Goal: Task Accomplishment & Management: Manage account settings

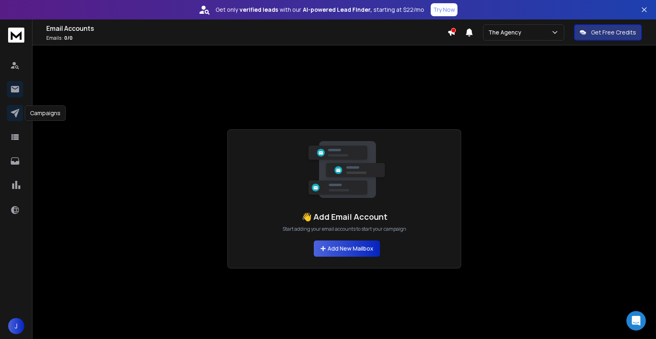
click at [15, 118] on link at bounding box center [15, 113] width 16 height 16
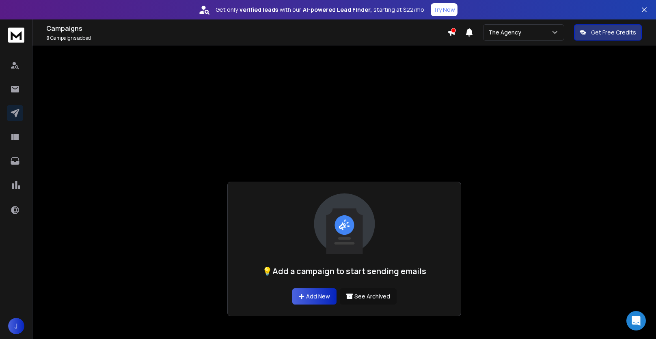
click at [587, 172] on div "💡Add a campaign to start sending emails Add New See Archived" at bounding box center [343, 248] width 597 height 287
click at [549, 34] on div "The Agency" at bounding box center [523, 32] width 71 height 8
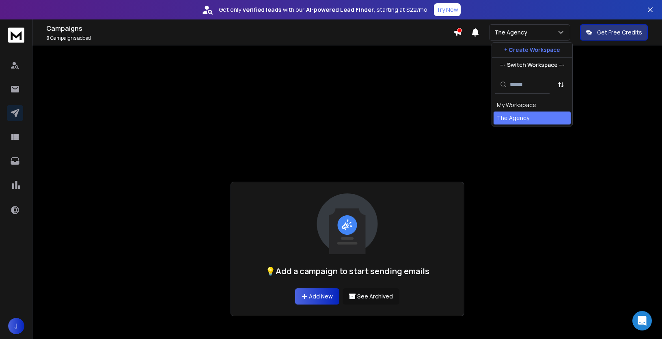
click at [531, 119] on div "The Agency" at bounding box center [531, 118] width 77 height 13
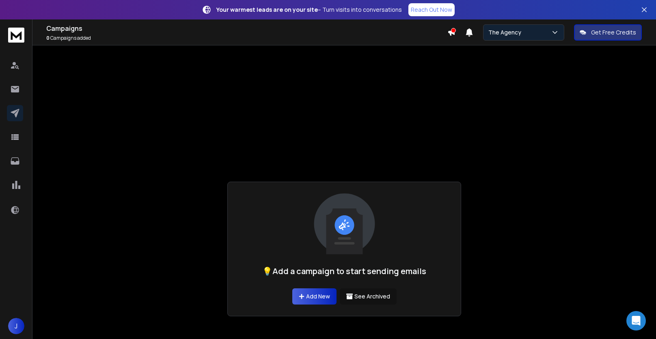
click at [556, 31] on icon "button" at bounding box center [554, 32] width 8 height 8
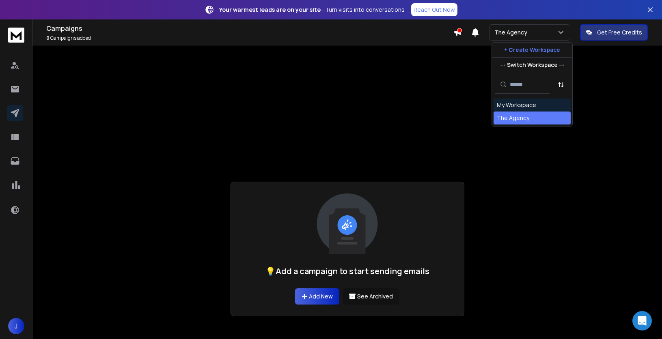
click at [516, 108] on div "My Workspace" at bounding box center [516, 105] width 39 height 8
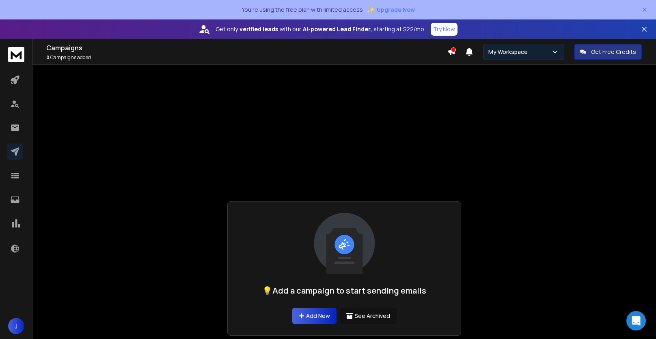
click at [525, 54] on p "My Workspace" at bounding box center [509, 52] width 43 height 8
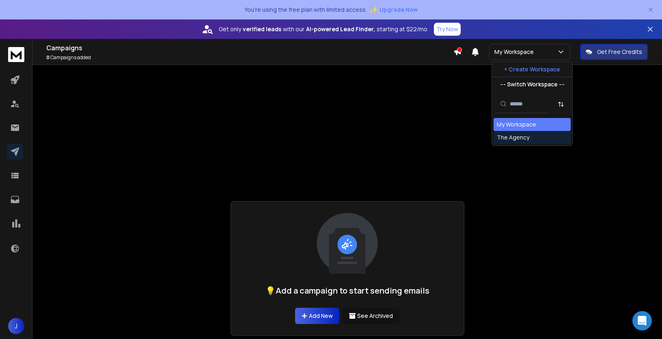
click at [512, 136] on div "The Agency" at bounding box center [513, 137] width 32 height 8
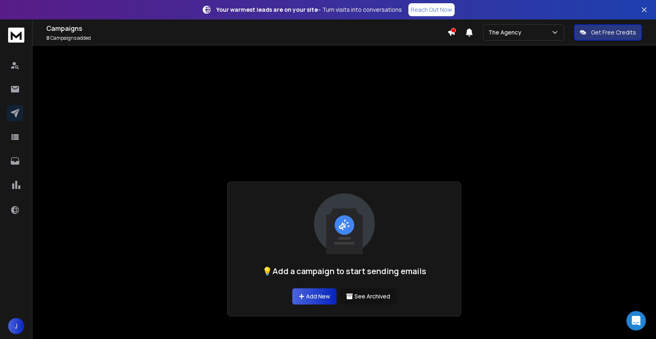
click at [290, 295] on div "💡Add a campaign to start sending emails Add New See Archived" at bounding box center [344, 249] width 164 height 111
click at [295, 297] on link "Add New" at bounding box center [314, 296] width 44 height 16
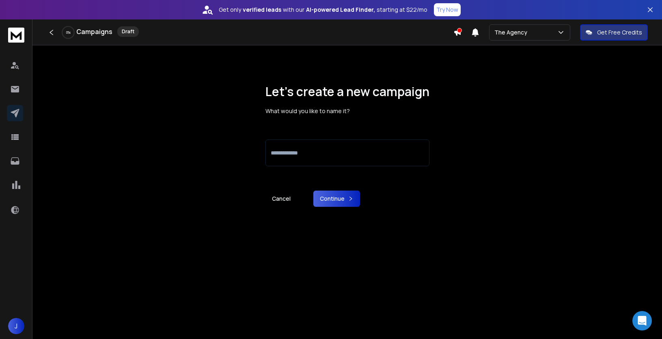
click at [332, 156] on input at bounding box center [347, 153] width 164 height 27
click at [295, 147] on input at bounding box center [347, 153] width 164 height 27
type input "**********"
click at [352, 196] on icon "submit" at bounding box center [351, 199] width 6 height 6
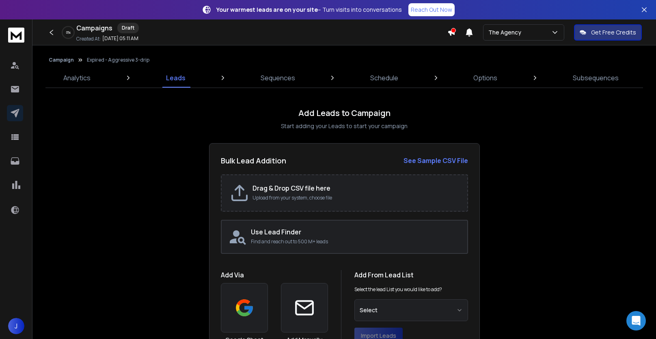
scroll to position [30, 0]
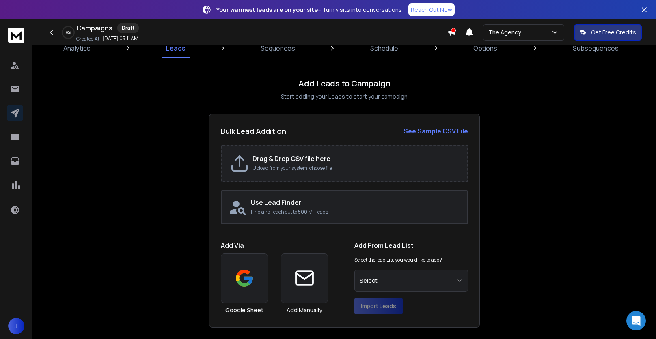
click at [264, 44] on div "0 % Campaigns Draft Created At: [DATE] 05:11 AM The Agency Get Free Credits" at bounding box center [328, 32] width 656 height 26
click at [268, 46] on p "Sequences" at bounding box center [277, 48] width 34 height 10
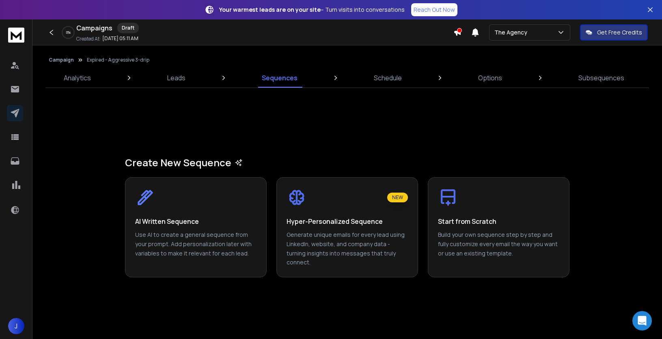
click at [462, 254] on p "Build your own sequence step by step and fully customize every email the way yo…" at bounding box center [498, 248] width 121 height 37
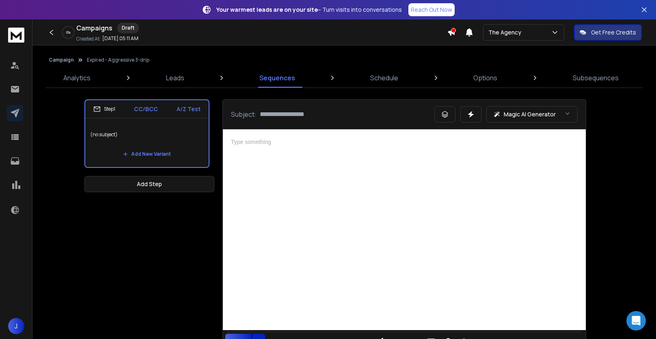
click at [583, 189] on div at bounding box center [404, 229] width 363 height 201
click at [300, 118] on input at bounding box center [343, 115] width 166 height 10
click at [447, 114] on icon at bounding box center [444, 114] width 7 height 7
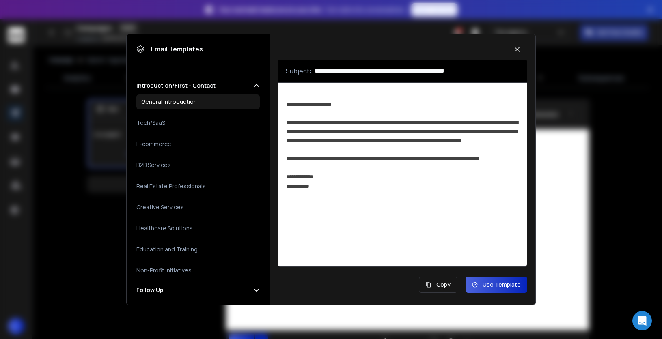
click at [546, 161] on div "**********" at bounding box center [330, 170] width 562 height 288
click at [516, 49] on icon at bounding box center [516, 49] width 7 height 7
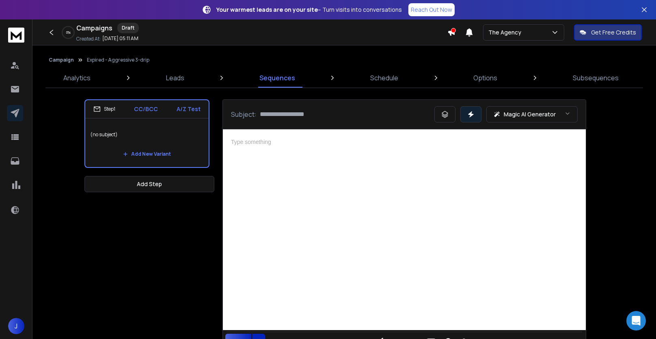
click at [475, 114] on button "button" at bounding box center [470, 114] width 21 height 16
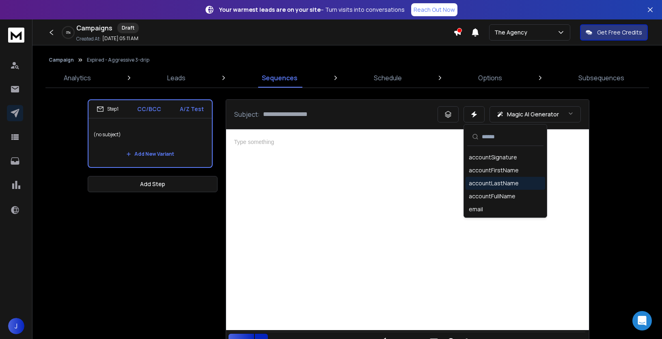
click at [344, 121] on div "Subject: Magic AI Generator" at bounding box center [407, 115] width 363 height 30
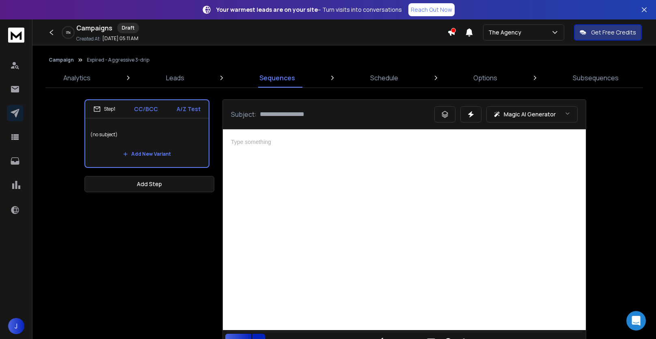
click at [338, 116] on input at bounding box center [343, 115] width 166 height 10
type input "**"
click at [13, 93] on icon at bounding box center [15, 89] width 10 height 10
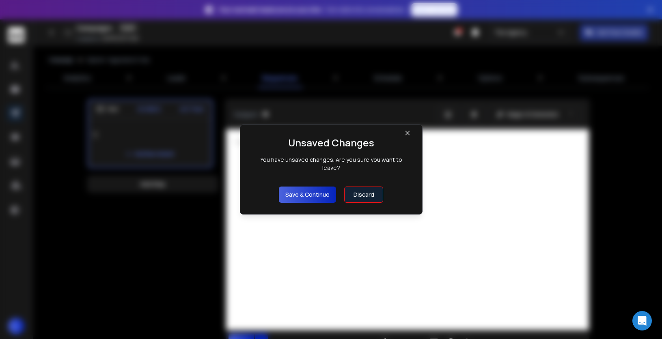
click at [326, 195] on button "Save & Continue" at bounding box center [307, 195] width 57 height 16
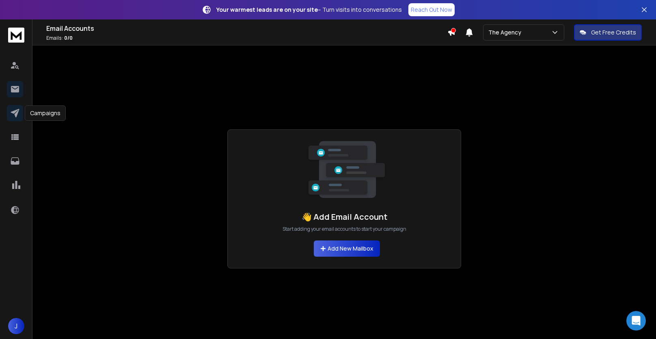
click at [13, 113] on icon at bounding box center [15, 113] width 9 height 9
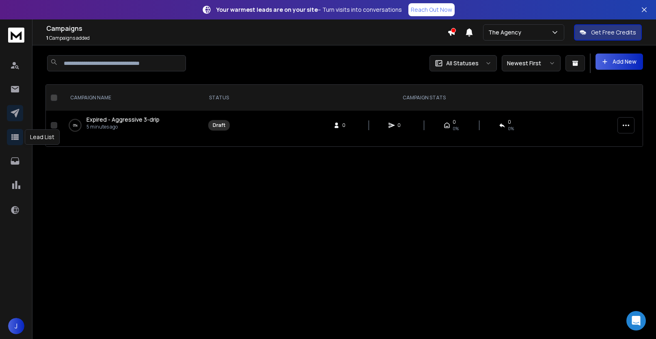
click at [17, 135] on icon at bounding box center [14, 137] width 7 height 6
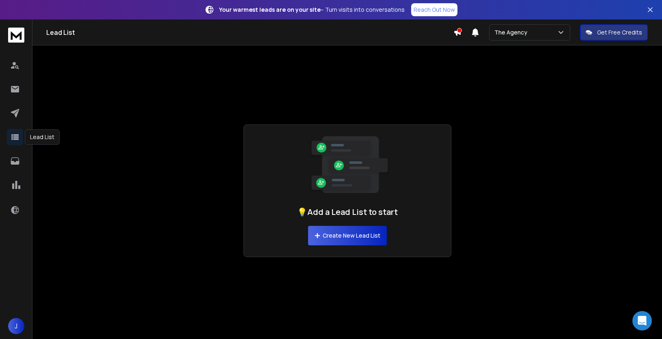
click at [341, 236] on button "Create New Lead List" at bounding box center [347, 235] width 79 height 19
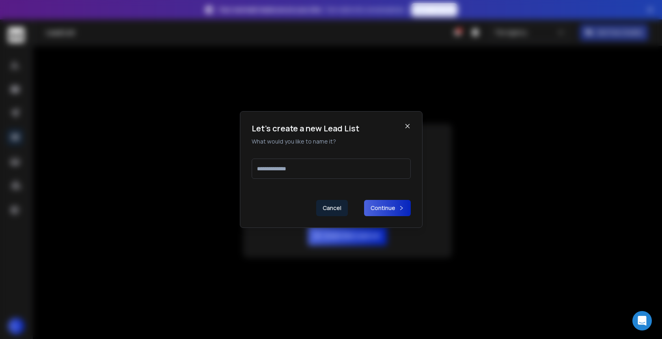
click at [333, 205] on button "Cancel" at bounding box center [332, 208] width 32 height 16
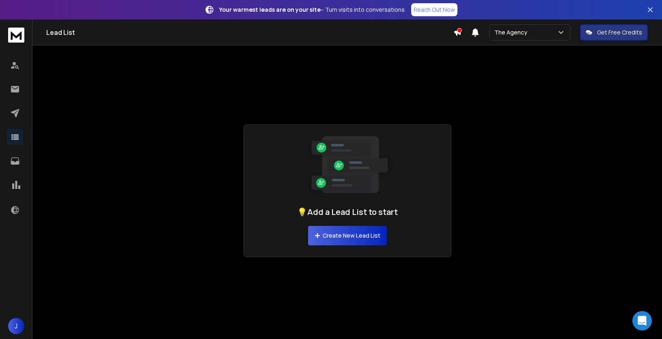
click at [377, 242] on button "Create New Lead List" at bounding box center [347, 235] width 79 height 19
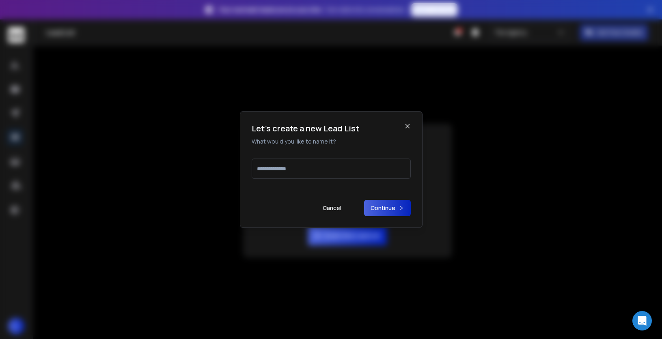
click at [308, 170] on input at bounding box center [331, 169] width 159 height 20
type input "**********"
click at [372, 208] on button "Continue" at bounding box center [387, 208] width 47 height 16
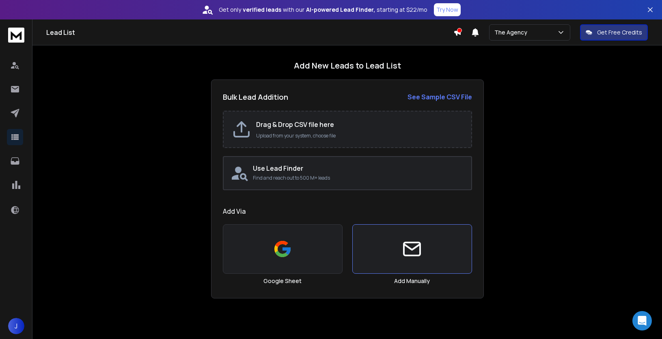
click at [404, 245] on polyline at bounding box center [412, 247] width 16 height 6
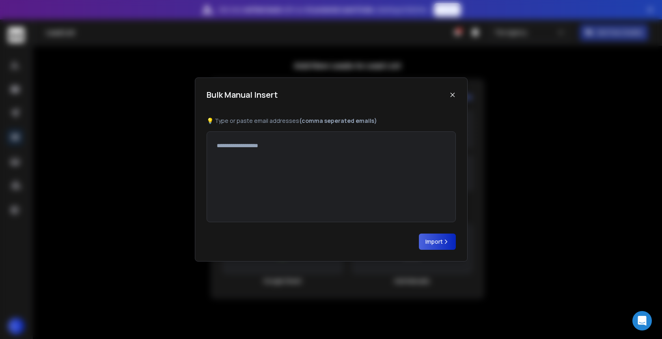
click at [437, 239] on button "Import" at bounding box center [437, 242] width 37 height 16
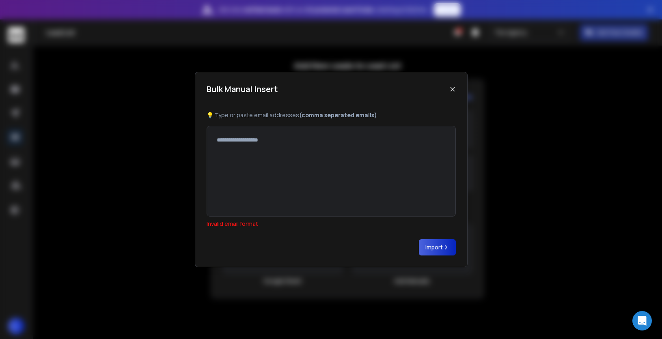
click at [360, 163] on textarea at bounding box center [330, 171] width 249 height 91
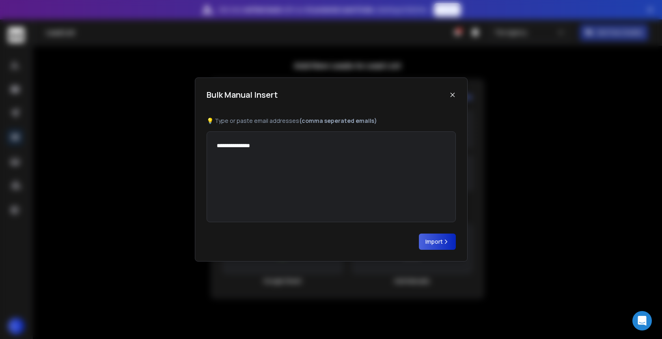
type textarea "**********"
click at [432, 251] on div "**********" at bounding box center [331, 169] width 273 height 184
click at [432, 243] on button "Import" at bounding box center [437, 242] width 37 height 16
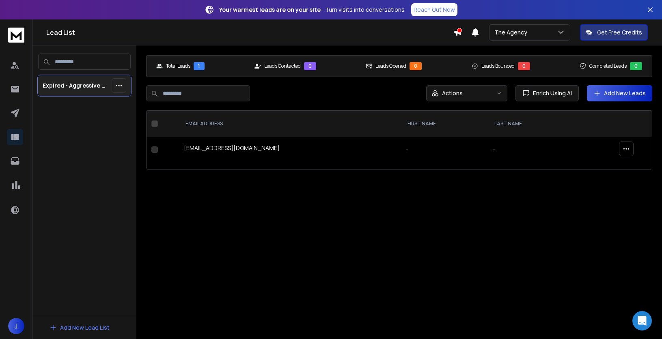
click at [623, 148] on icon "button" at bounding box center [626, 148] width 6 height 1
click at [608, 166] on p "Edit Lead Details" at bounding box center [600, 166] width 45 height 8
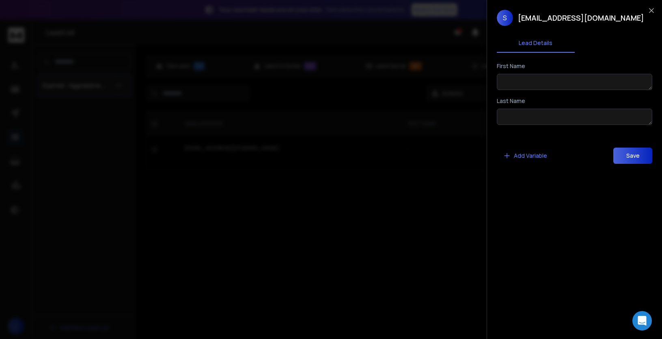
click at [536, 159] on button "Add Variable" at bounding box center [525, 156] width 57 height 16
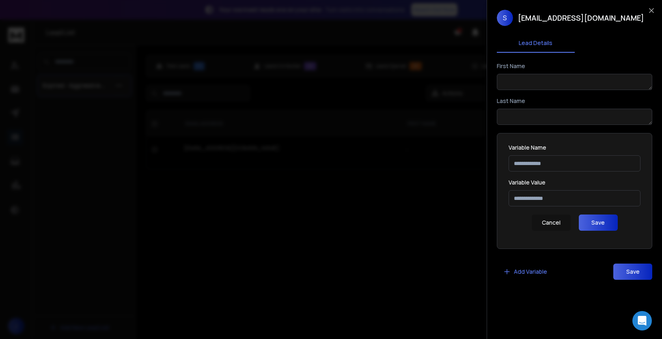
click at [536, 159] on input at bounding box center [574, 163] width 132 height 16
type input "*******"
click at [572, 194] on input at bounding box center [574, 198] width 132 height 16
type input "**********"
click at [593, 220] on button "Save" at bounding box center [597, 223] width 39 height 16
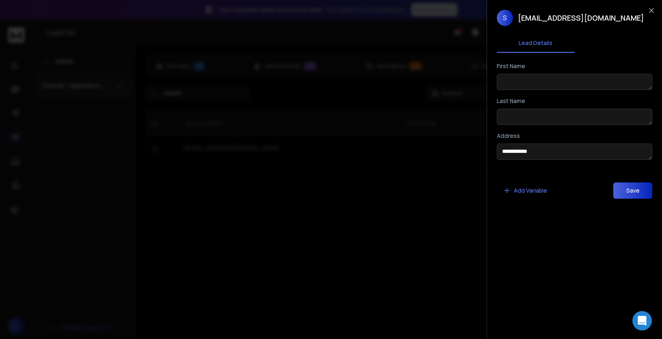
click at [646, 191] on button "Save" at bounding box center [632, 191] width 39 height 16
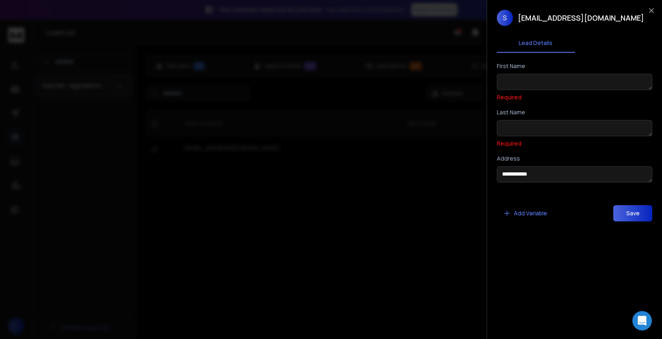
click at [523, 78] on textarea at bounding box center [574, 82] width 155 height 16
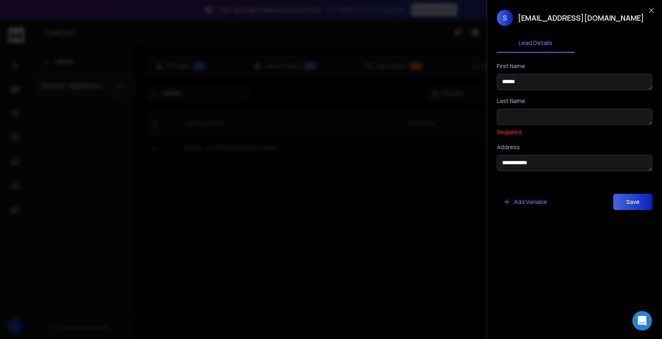
type textarea "******"
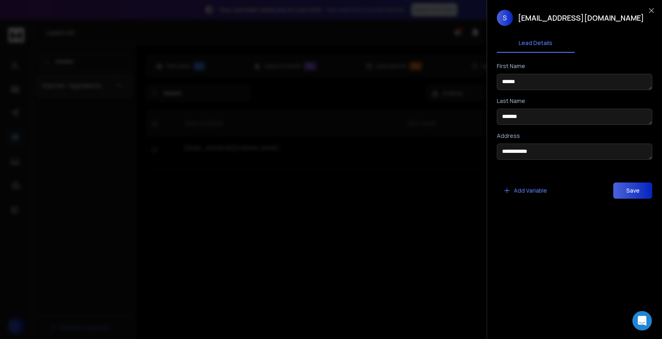
type textarea "*******"
click at [629, 184] on button "Save" at bounding box center [632, 191] width 39 height 16
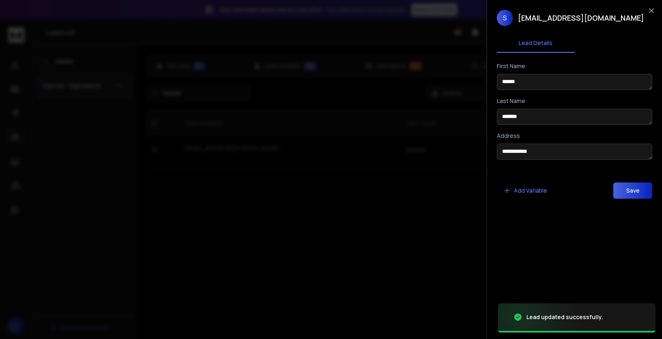
click at [375, 222] on div at bounding box center [331, 169] width 662 height 339
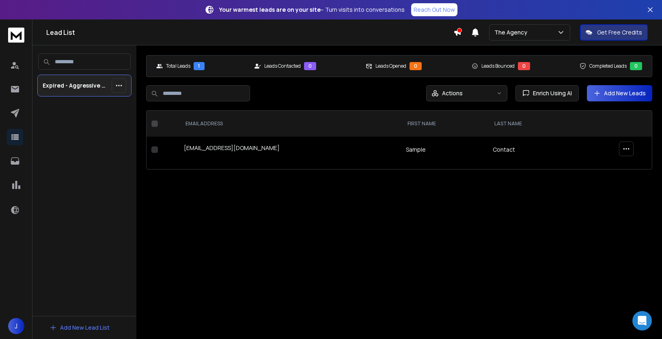
click at [623, 150] on button "button" at bounding box center [626, 149] width 15 height 15
click at [598, 163] on p "Edit Lead Details" at bounding box center [600, 166] width 45 height 8
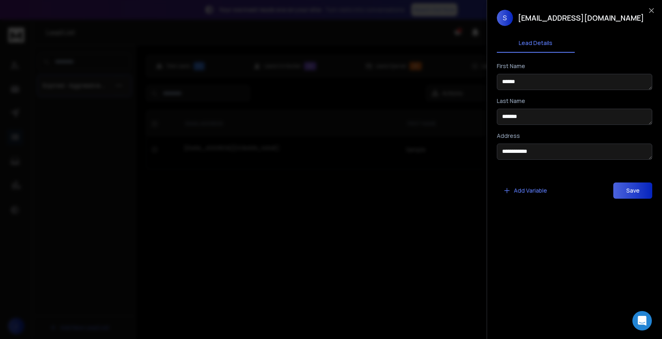
click at [305, 243] on div at bounding box center [331, 169] width 662 height 339
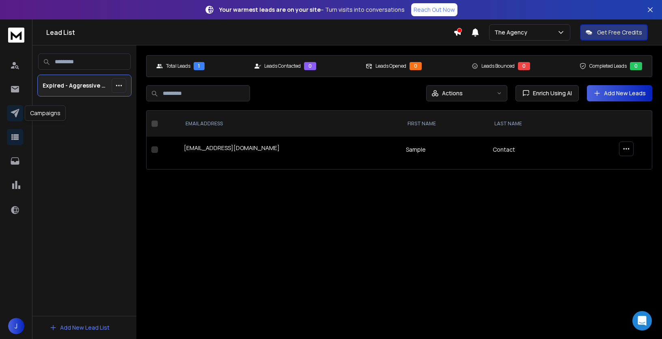
click at [11, 109] on icon at bounding box center [15, 113] width 10 height 10
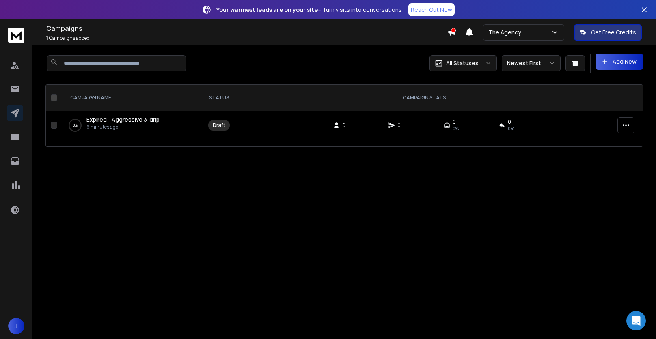
click at [135, 119] on span "Expired - Aggressive 3-drip" at bounding box center [122, 120] width 73 height 8
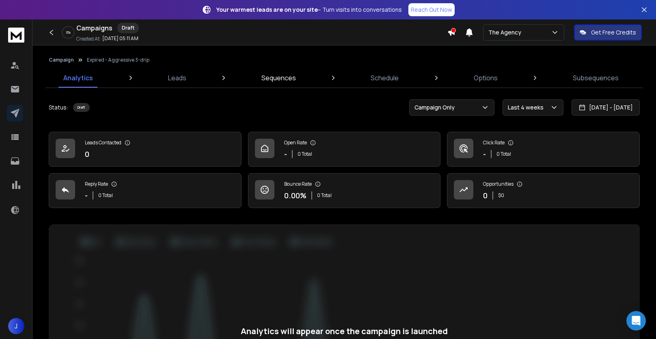
click at [296, 80] on link "Sequences" at bounding box center [278, 77] width 44 height 19
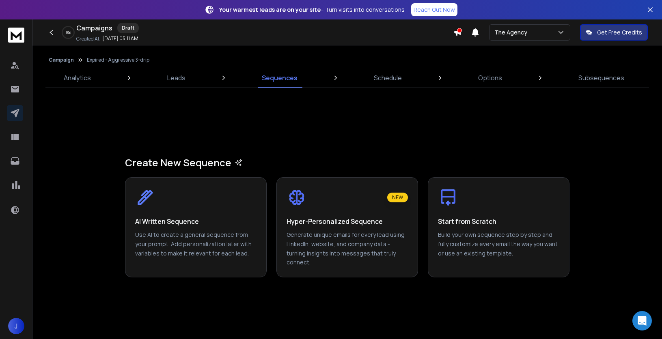
click at [475, 219] on h3 "Start from Scratch" at bounding box center [467, 221] width 58 height 8
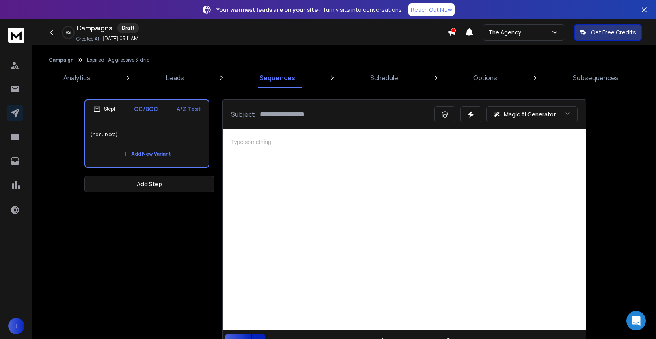
click at [281, 117] on input at bounding box center [343, 115] width 166 height 10
click at [460, 114] on button "button" at bounding box center [470, 114] width 21 height 16
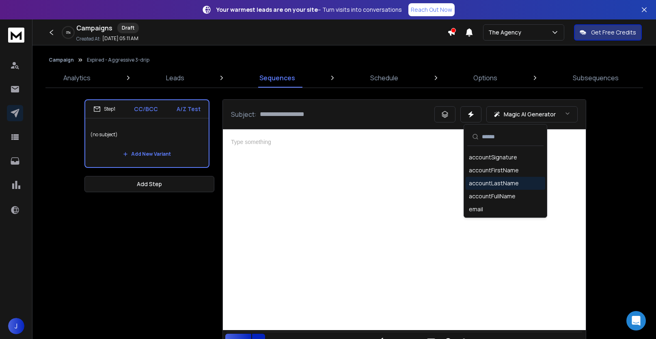
click at [327, 128] on div "Subject: Magic AI Generator" at bounding box center [404, 115] width 363 height 30
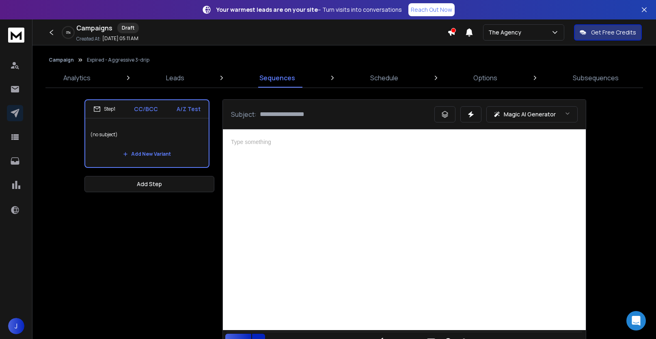
click at [316, 119] on div "Subject: Magic AI Generator" at bounding box center [404, 115] width 363 height 30
click at [310, 113] on input at bounding box center [343, 115] width 166 height 10
click at [307, 146] on div at bounding box center [404, 142] width 346 height 9
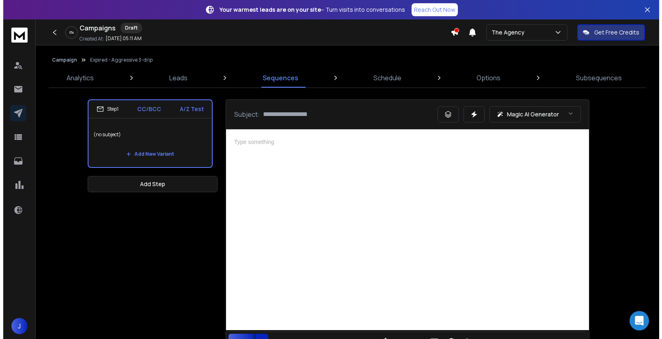
scroll to position [26, 0]
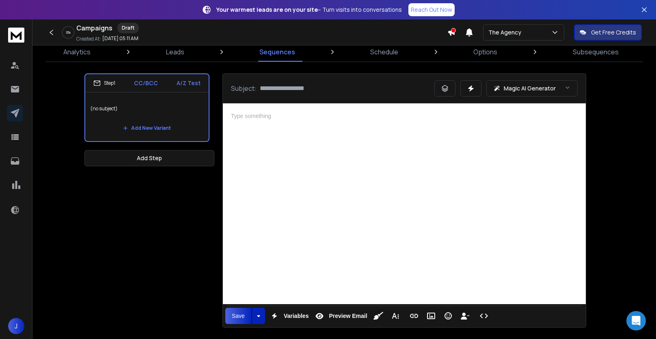
click at [308, 92] on input at bounding box center [343, 89] width 166 height 10
click at [295, 316] on span "Variables" at bounding box center [296, 316] width 28 height 7
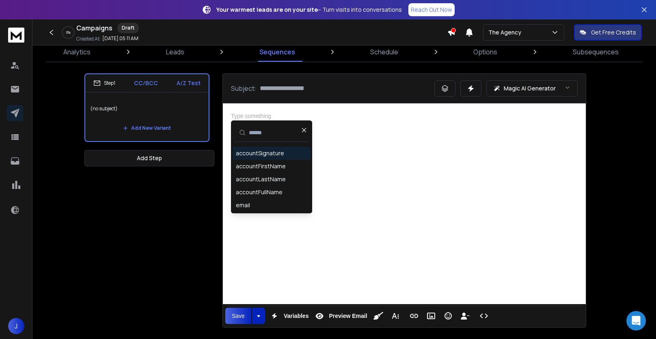
click at [273, 137] on input "text" at bounding box center [276, 133] width 55 height 18
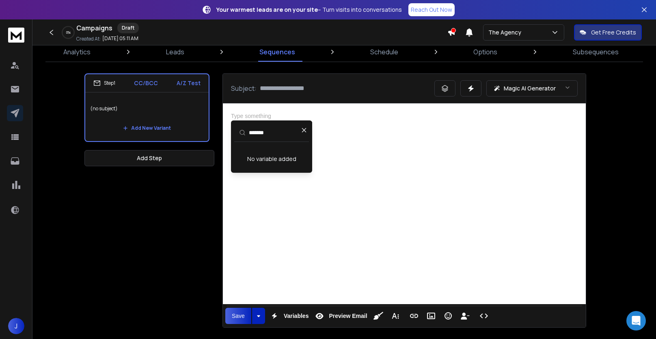
type input "*******"
click at [325, 226] on div "* *" at bounding box center [404, 203] width 363 height 201
click at [302, 130] on icon at bounding box center [304, 130] width 6 height 6
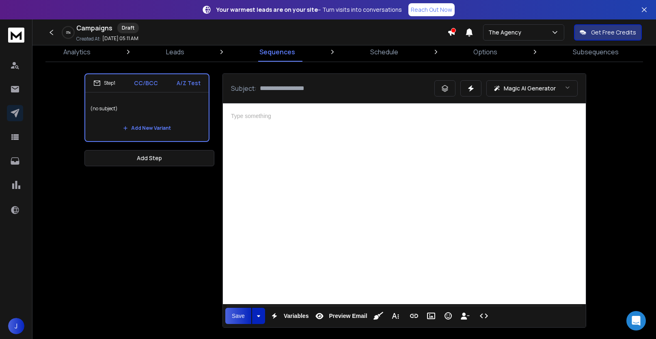
click at [264, 118] on div "* *" at bounding box center [404, 116] width 346 height 9
click at [283, 316] on span "Variables" at bounding box center [296, 316] width 28 height 7
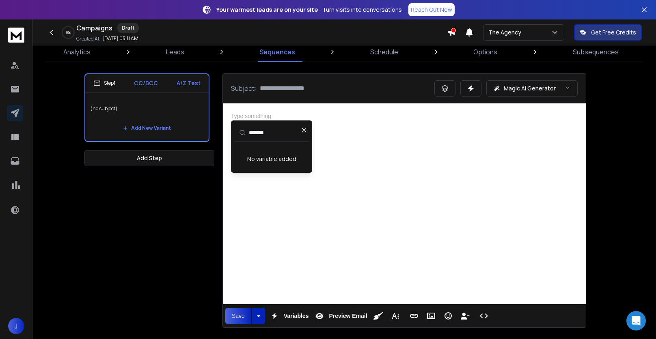
click at [301, 129] on icon at bounding box center [304, 130] width 6 height 6
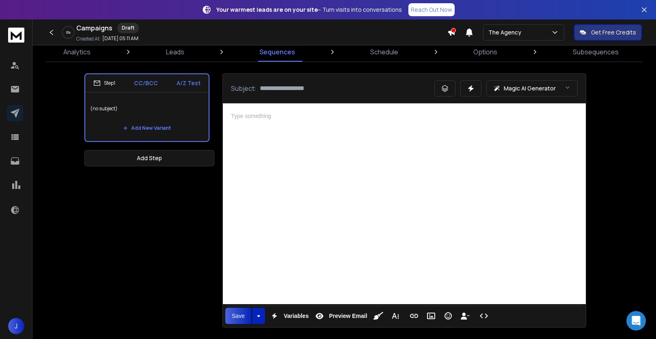
click at [264, 128] on div "* *" at bounding box center [404, 203] width 363 height 201
click at [296, 321] on div "Variables" at bounding box center [289, 316] width 44 height 13
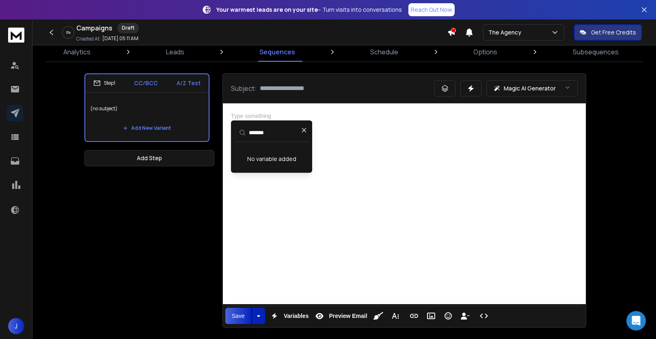
click at [270, 135] on input "*******" at bounding box center [276, 133] width 55 height 18
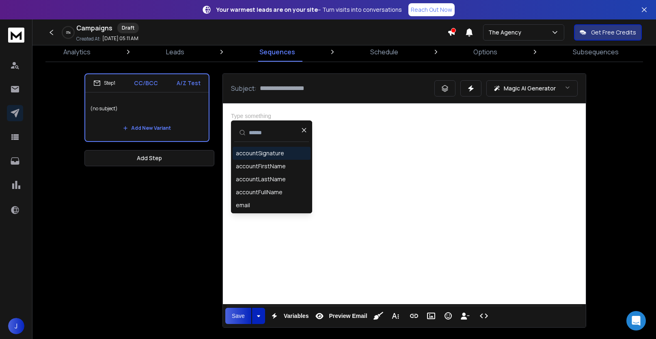
click at [273, 157] on div "accountSignature" at bounding box center [260, 153] width 48 height 8
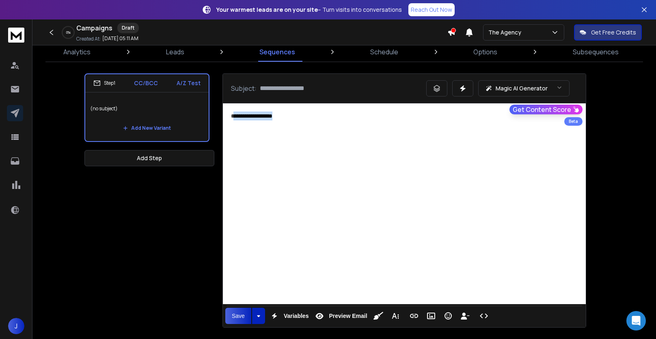
drag, startPoint x: 303, startPoint y: 118, endPoint x: 232, endPoint y: 118, distance: 71.0
click at [232, 118] on div "**********" at bounding box center [404, 116] width 346 height 9
click at [299, 95] on div "Subject: Magic AI Generator" at bounding box center [404, 89] width 363 height 30
click at [300, 88] on input at bounding box center [343, 89] width 166 height 10
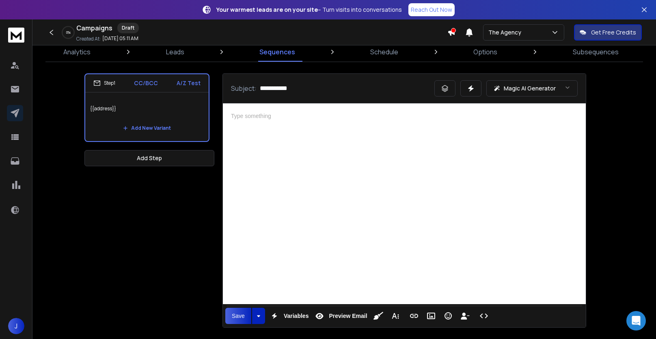
type input "**********"
click at [320, 156] on div at bounding box center [404, 203] width 363 height 201
click at [348, 318] on span "Preview Email" at bounding box center [347, 316] width 41 height 7
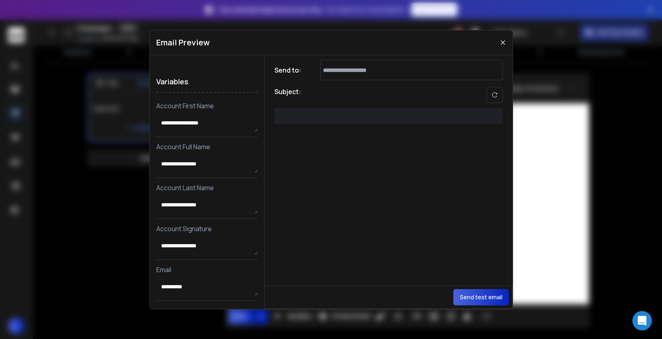
scroll to position [0, 0]
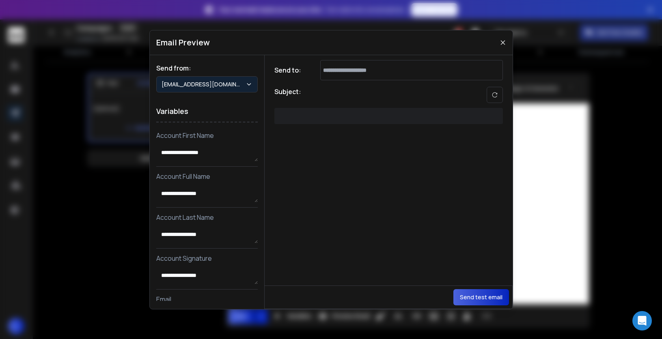
click at [232, 83] on p "MatanMichael@behomeagain.org" at bounding box center [203, 84] width 84 height 8
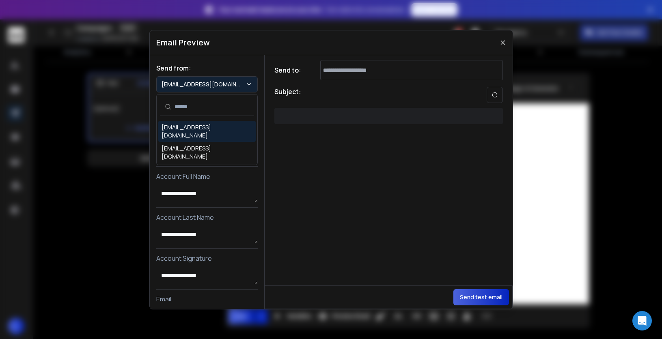
click at [232, 83] on p "MatanMichael@behomeagain.org" at bounding box center [203, 84] width 84 height 8
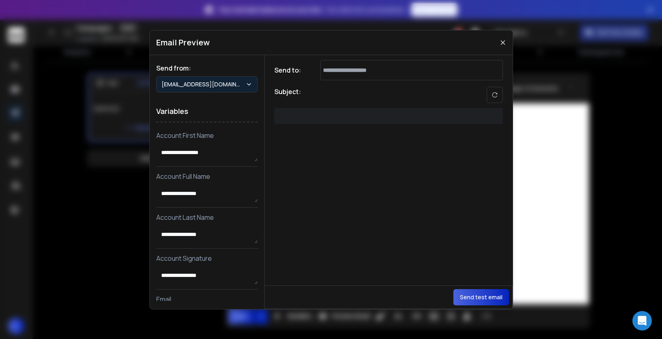
click at [232, 83] on p "MatanMichael@behomeagain.org" at bounding box center [203, 84] width 84 height 8
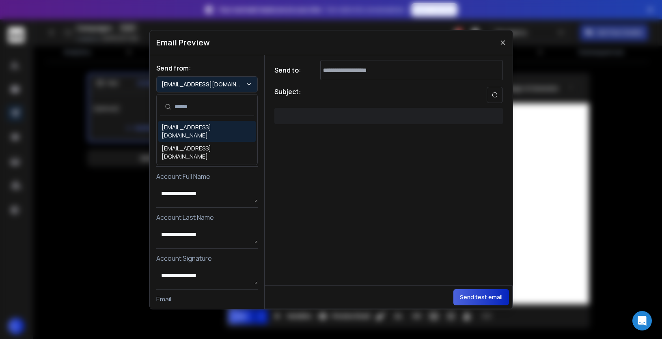
click at [232, 83] on p "MatanMichael@behomeagain.org" at bounding box center [203, 84] width 84 height 8
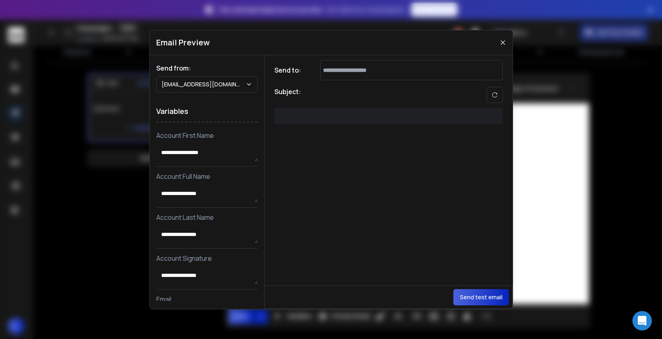
click at [363, 211] on div "Send to: Subject: Send test email" at bounding box center [388, 182] width 248 height 254
click at [189, 153] on textarea "*****" at bounding box center [206, 153] width 101 height 16
click at [357, 71] on input at bounding box center [411, 70] width 177 height 15
click at [330, 103] on div "Send to: Subject:" at bounding box center [388, 89] width 248 height 69
click at [333, 94] on div "Subject:" at bounding box center [377, 95] width 207 height 16
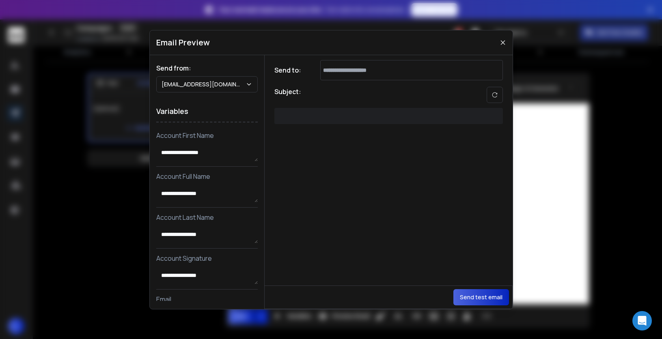
drag, startPoint x: 347, startPoint y: 86, endPoint x: 512, endPoint y: 118, distance: 168.1
click at [348, 87] on div "Subject:" at bounding box center [377, 95] width 207 height 16
click at [504, 99] on div "Send to: Subject:" at bounding box center [388, 89] width 248 height 69
click at [497, 99] on button at bounding box center [494, 95] width 16 height 16
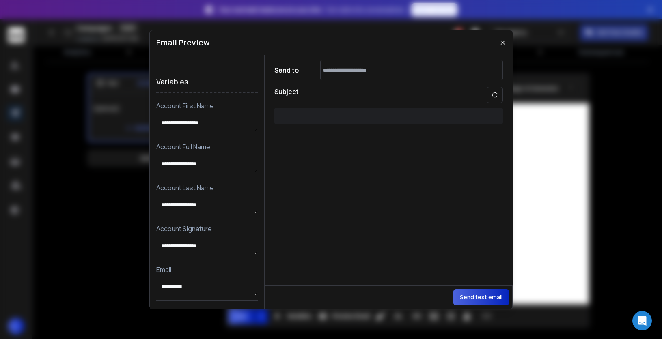
click at [503, 46] on div "Email Preview" at bounding box center [331, 42] width 363 height 24
click at [505, 42] on icon at bounding box center [502, 42] width 6 height 6
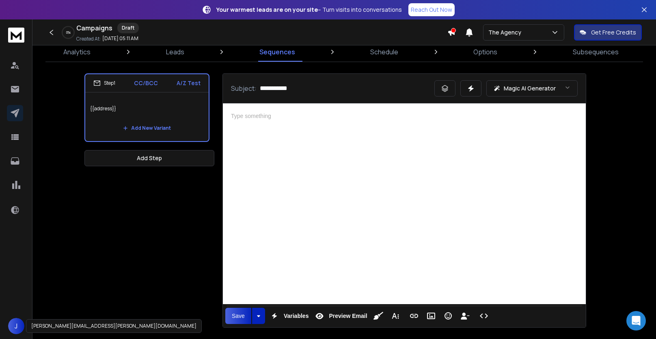
click at [14, 328] on span "J" at bounding box center [16, 326] width 16 height 16
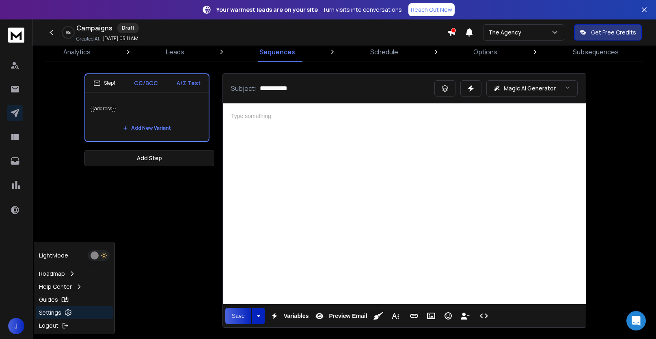
click at [93, 310] on div "Settings" at bounding box center [74, 312] width 77 height 13
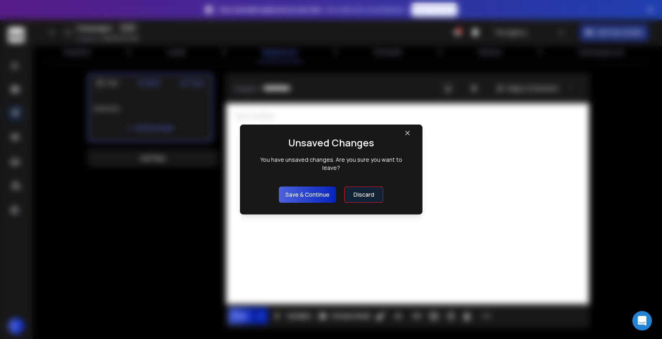
click at [366, 195] on button "Discard" at bounding box center [363, 195] width 39 height 16
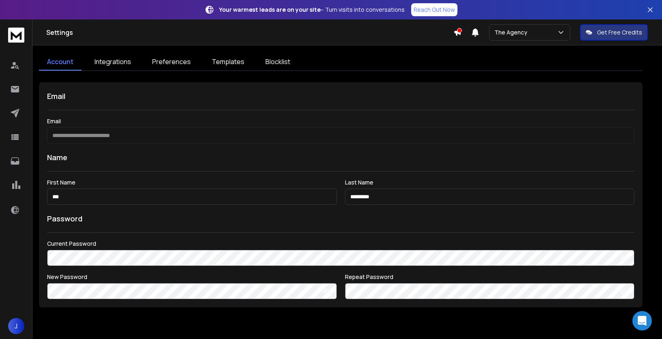
click at [114, 70] on link "Integrations" at bounding box center [112, 62] width 53 height 17
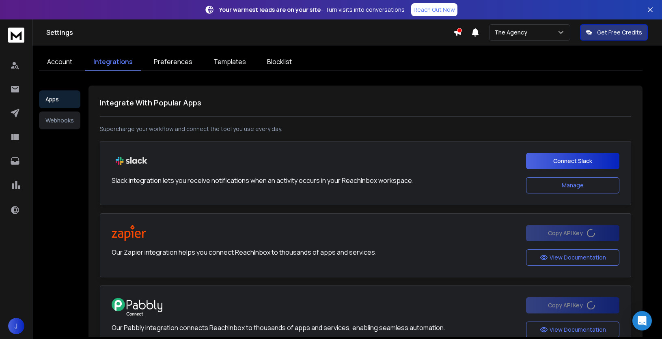
click at [186, 67] on link "Preferences" at bounding box center [173, 62] width 55 height 17
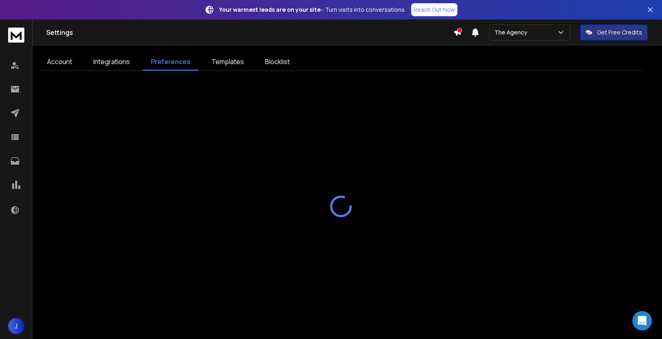
click at [238, 67] on link "Templates" at bounding box center [227, 62] width 49 height 17
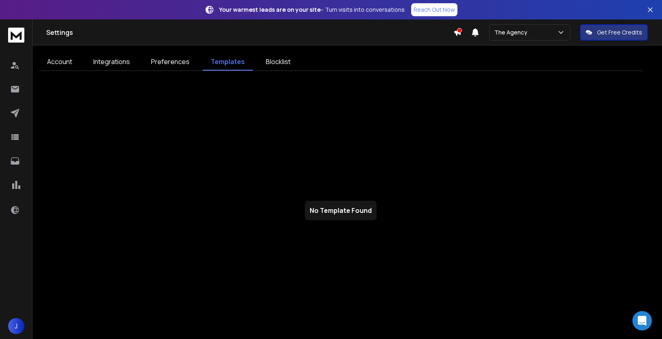
click at [273, 65] on link "Blocklist" at bounding box center [278, 62] width 41 height 17
click at [76, 55] on link "Account" at bounding box center [59, 62] width 41 height 17
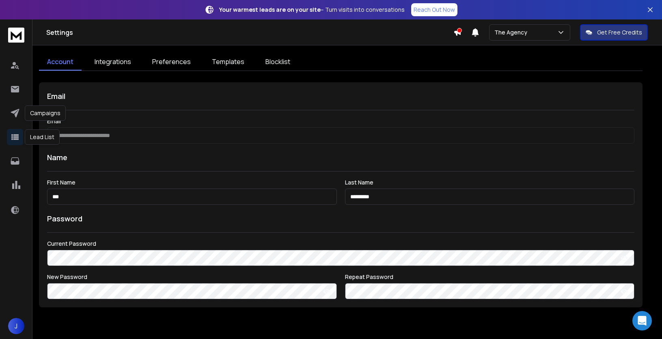
click at [12, 135] on icon at bounding box center [14, 137] width 7 height 6
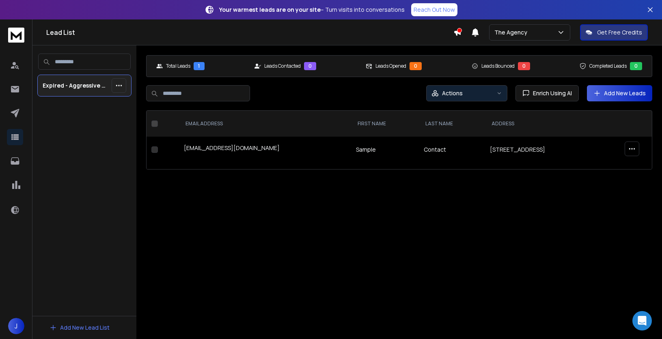
click at [481, 92] on div "Actions" at bounding box center [462, 93] width 62 height 8
click at [575, 217] on div "Your warmest leads are on your site – Turn visits into conversations Reach Out …" at bounding box center [331, 169] width 662 height 339
click at [640, 148] on td at bounding box center [632, 149] width 40 height 24
click at [546, 241] on div "Your warmest leads are on your site – Turn visits into conversations Reach Out …" at bounding box center [331, 169] width 662 height 339
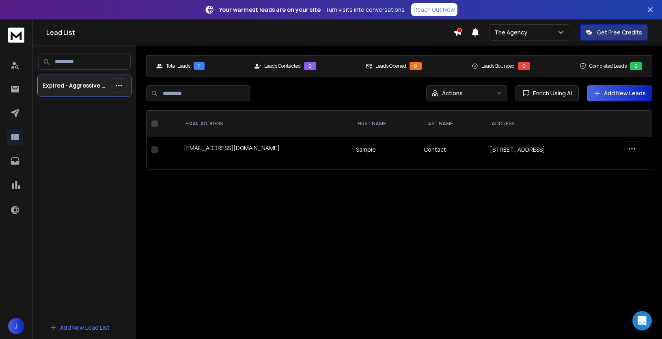
click at [629, 149] on icon "button" at bounding box center [632, 148] width 6 height 1
click at [610, 167] on p "Edit Lead Details" at bounding box center [606, 166] width 45 height 8
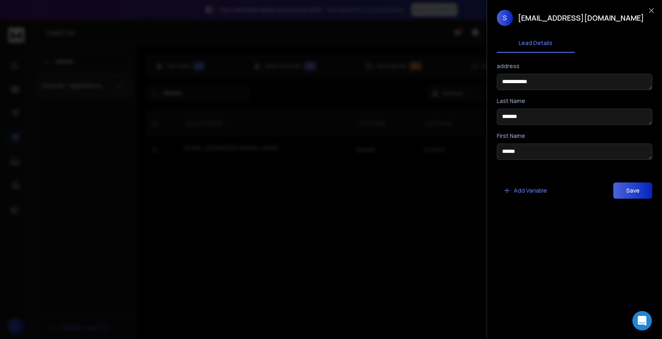
click at [505, 137] on label "First Name" at bounding box center [511, 136] width 28 height 6
click at [518, 133] on label "First Name" at bounding box center [511, 136] width 28 height 6
click at [514, 69] on label "address" at bounding box center [508, 66] width 23 height 6
drag, startPoint x: 505, startPoint y: 66, endPoint x: 548, endPoint y: 89, distance: 48.1
click at [516, 77] on div "**********" at bounding box center [574, 76] width 155 height 27
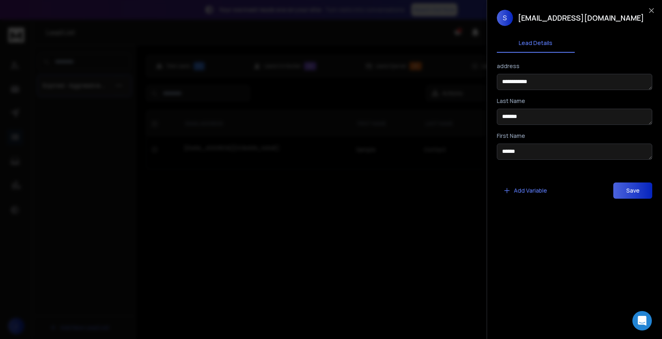
click at [550, 89] on textarea "**********" at bounding box center [574, 82] width 155 height 16
click at [437, 242] on div at bounding box center [331, 169] width 662 height 339
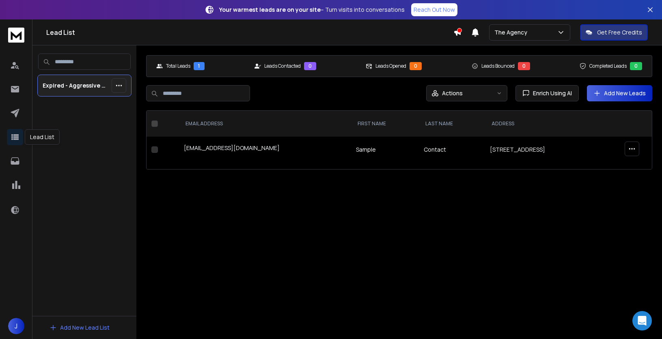
click at [19, 137] on icon at bounding box center [15, 137] width 10 height 10
click at [16, 105] on link at bounding box center [15, 113] width 16 height 16
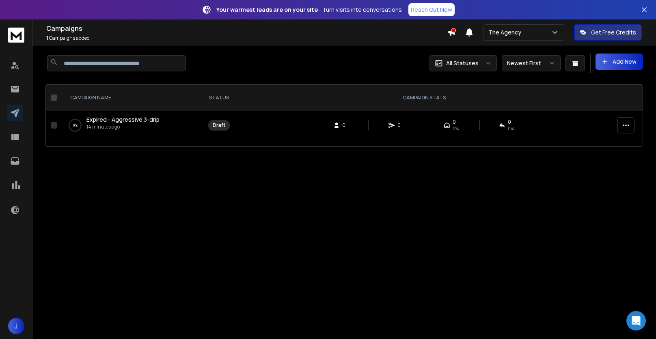
click at [126, 117] on span "Expired - Aggressive 3-drip" at bounding box center [122, 120] width 73 height 8
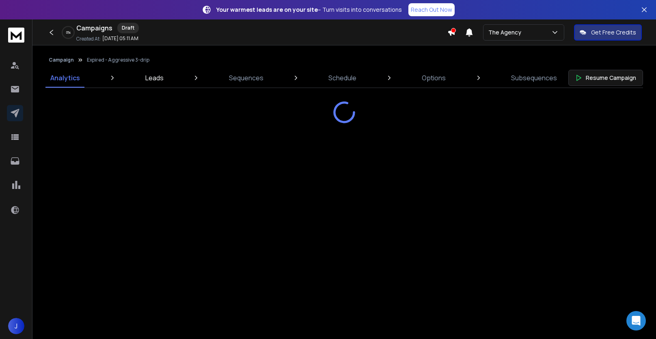
click at [151, 76] on p "Leads" at bounding box center [154, 78] width 18 height 10
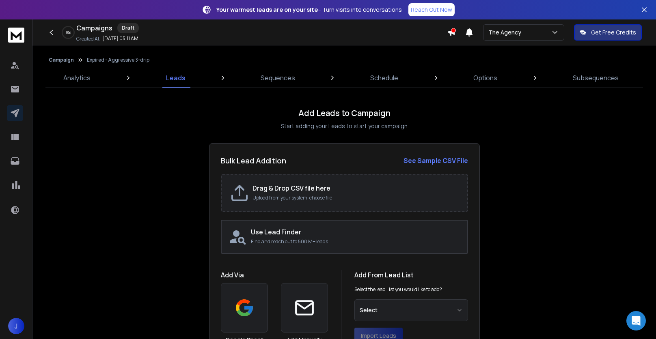
scroll to position [30, 0]
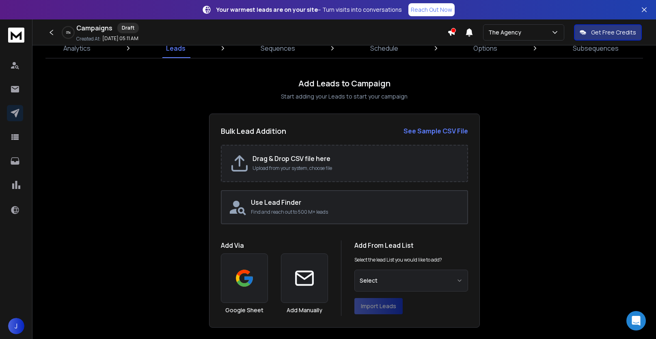
click at [376, 280] on span "Select" at bounding box center [368, 281] width 18 height 8
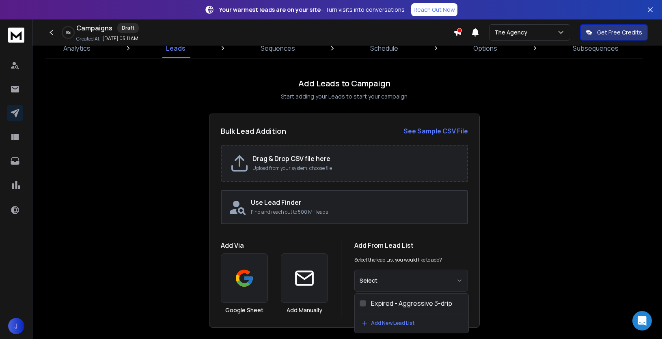
click at [405, 303] on div "Expired - Aggressive 3-drip" at bounding box center [411, 304] width 81 height 10
click at [349, 299] on div "Add Via Google Sheet Add Manually Add From Lead List Select the lead List you w…" at bounding box center [344, 278] width 247 height 75
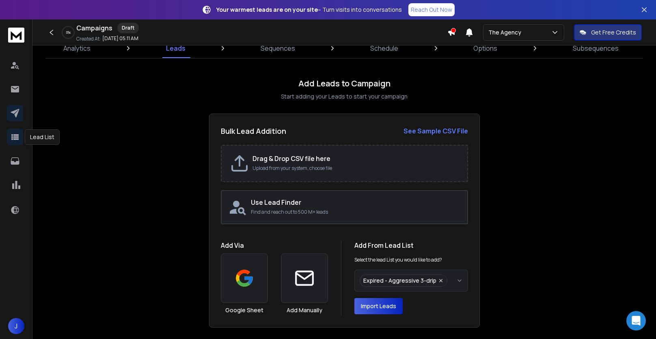
click at [14, 137] on icon at bounding box center [14, 137] width 7 height 6
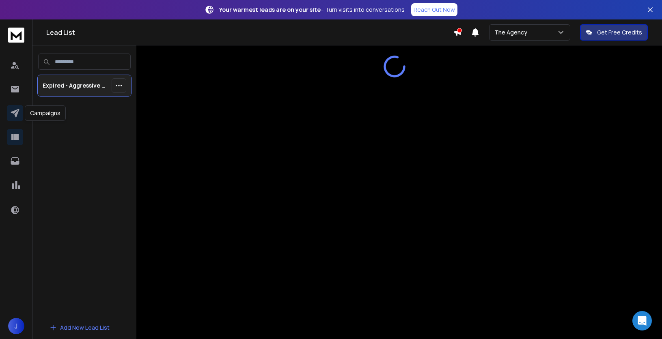
click at [15, 110] on icon at bounding box center [15, 113] width 10 height 10
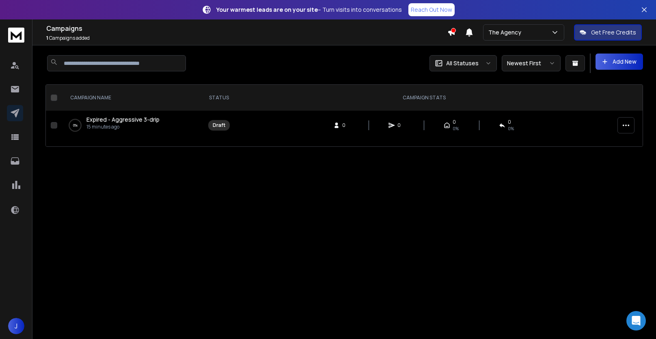
click at [131, 123] on span "Expired - Aggressive 3-drip" at bounding box center [122, 120] width 73 height 8
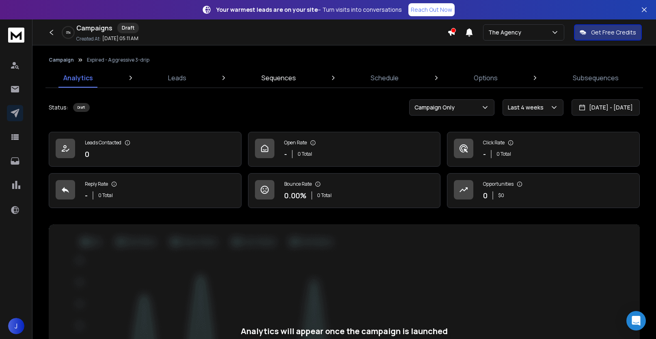
click at [282, 77] on p "Sequences" at bounding box center [278, 78] width 34 height 10
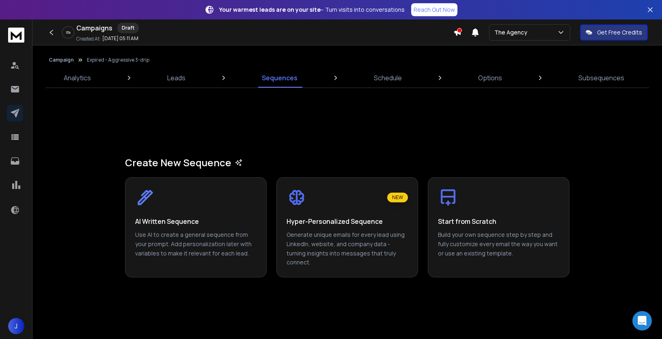
click at [460, 217] on h3 "Start from Scratch" at bounding box center [467, 221] width 58 height 8
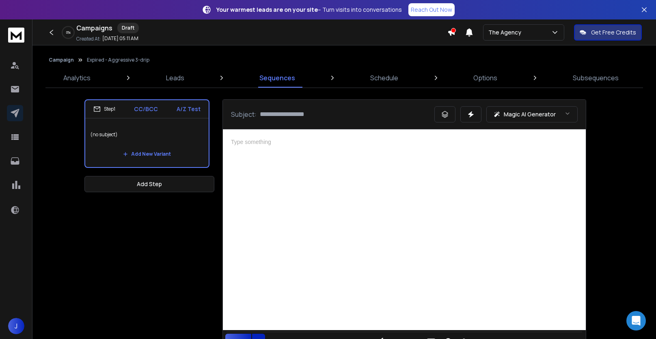
click at [212, 80] on div "Analytics Leads Sequences Schedule Options Subsequences" at bounding box center [340, 77] width 591 height 19
click at [194, 80] on div "Analytics Leads Sequences Schedule Options Subsequences" at bounding box center [340, 77] width 591 height 19
click at [186, 79] on link "Leads" at bounding box center [175, 77] width 28 height 19
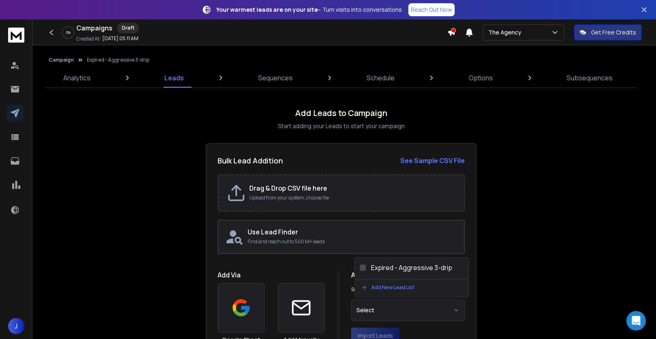
click at [404, 306] on button "Select" at bounding box center [408, 310] width 114 height 22
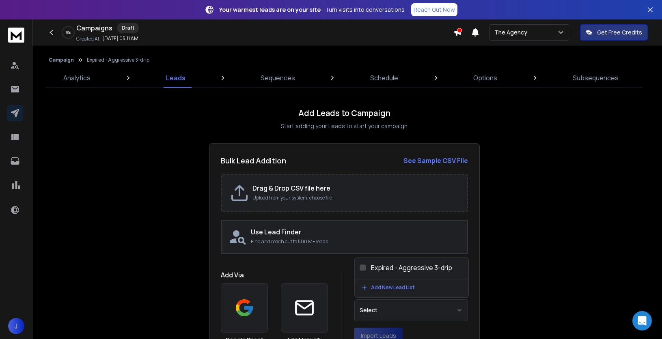
click at [388, 266] on div "Expired - Aggressive 3-drip" at bounding box center [411, 268] width 81 height 10
click at [375, 329] on button "Import Leads" at bounding box center [378, 336] width 48 height 16
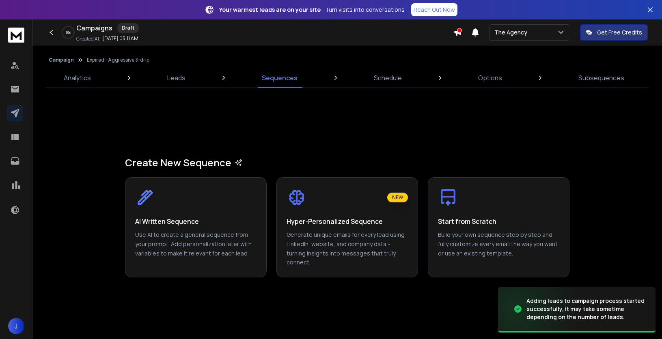
click at [475, 231] on p "Build your own sequence step by step and fully customize every email the way yo…" at bounding box center [498, 248] width 121 height 37
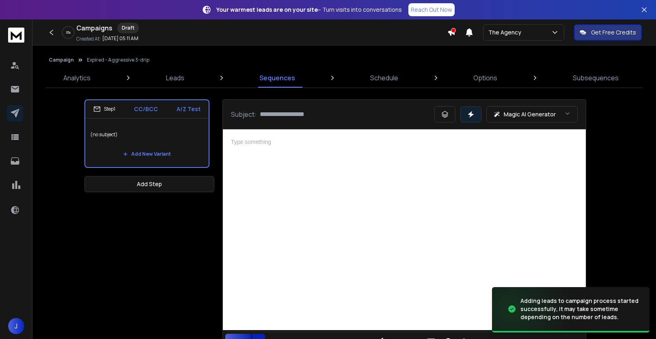
click at [462, 112] on button "button" at bounding box center [470, 114] width 21 height 16
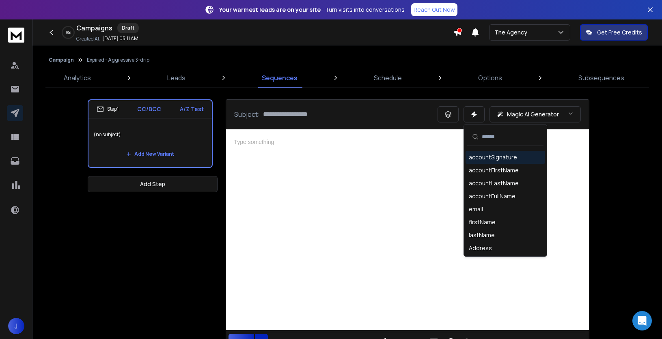
click at [300, 117] on input at bounding box center [346, 115] width 166 height 10
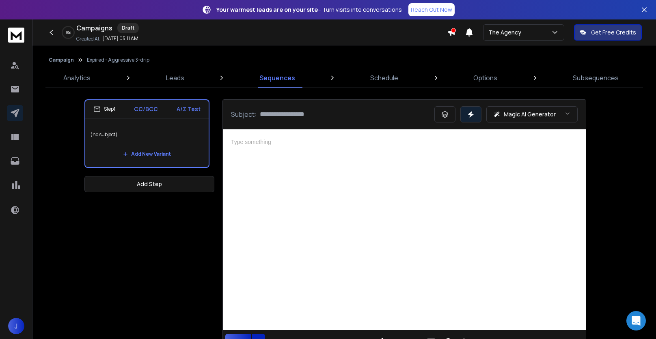
click at [471, 118] on button "button" at bounding box center [470, 114] width 21 height 16
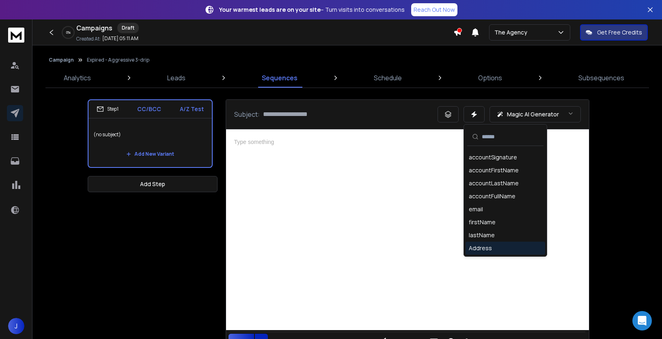
click at [484, 248] on div "Address" at bounding box center [480, 248] width 23 height 8
type input "**********"
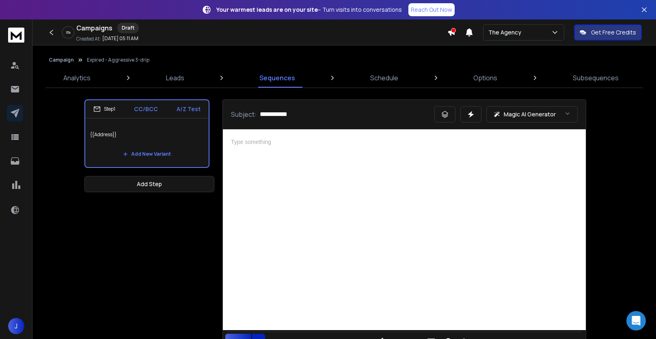
click at [359, 169] on div at bounding box center [404, 229] width 363 height 201
click at [18, 88] on icon at bounding box center [15, 89] width 8 height 6
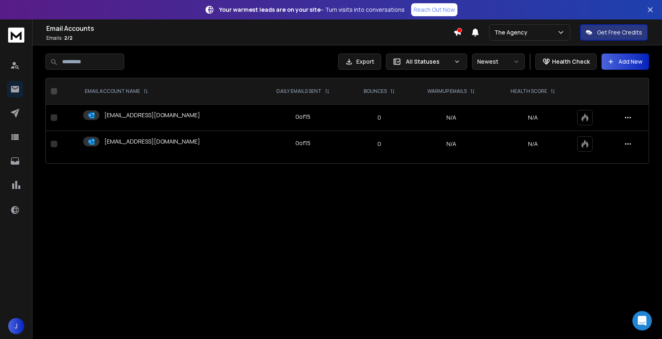
click at [629, 123] on button at bounding box center [628, 118] width 32 height 14
click at [615, 144] on div "Mailbox Settings" at bounding box center [616, 147] width 52 height 13
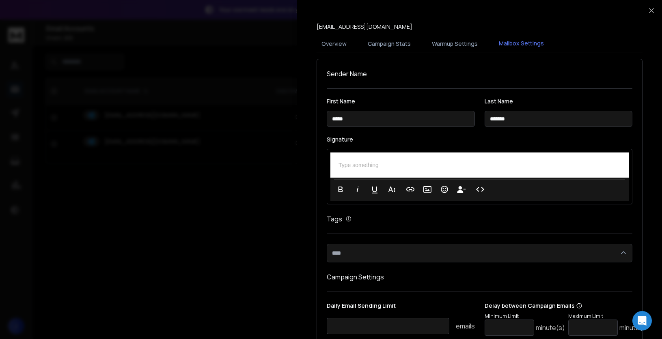
click at [441, 35] on div "matan@behomeagain.org Overview Campaign Stats Warmup Settings Mailbox Settings …" at bounding box center [479, 243] width 345 height 467
click at [451, 40] on button "Warmup Settings" at bounding box center [455, 44] width 56 height 18
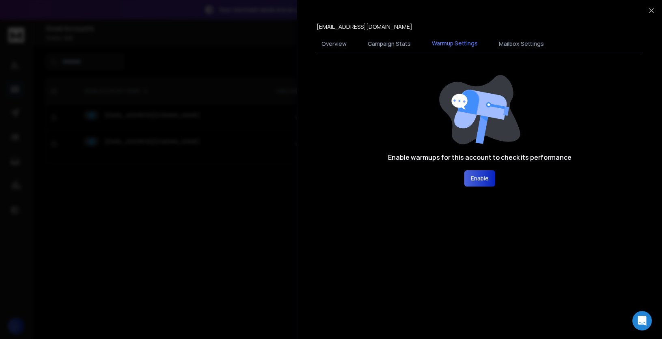
click at [516, 37] on button "Mailbox Settings" at bounding box center [521, 44] width 55 height 18
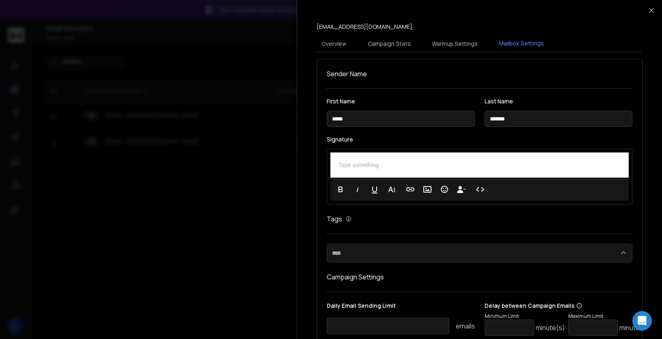
click at [228, 114] on div at bounding box center [331, 169] width 662 height 339
